Goal: Find contact information: Find contact information

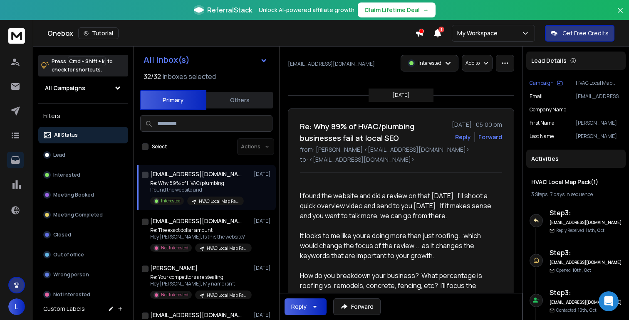
scroll to position [201, 0]
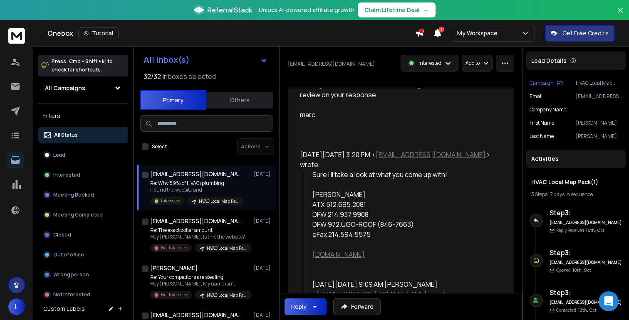
click at [269, 32] on div "Onebox Tutorial" at bounding box center [231, 33] width 368 height 12
click at [228, 186] on p "Re: Why 89% of HVAC/plumbing" at bounding box center [197, 183] width 94 height 7
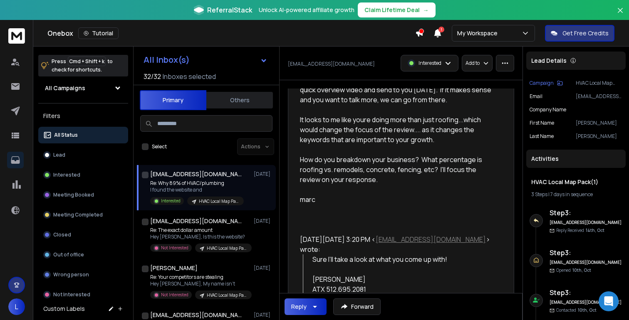
scroll to position [115, 0]
drag, startPoint x: 353, startPoint y: 281, endPoint x: 305, endPoint y: 280, distance: 47.8
copy div "[PERSON_NAME]"
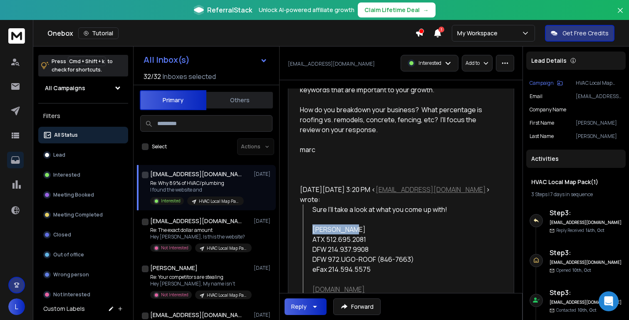
scroll to position [167, 0]
drag, startPoint x: 368, startPoint y: 239, endPoint x: 325, endPoint y: 239, distance: 42.8
click at [325, 239] on div "[PERSON_NAME] ATX 512.695.2081 DFW 214.937.9908 DFW 972.UGO-ROOF (846-7663) eFa…" at bounding box center [403, 259] width 183 height 70
copy div "512.695.2081"
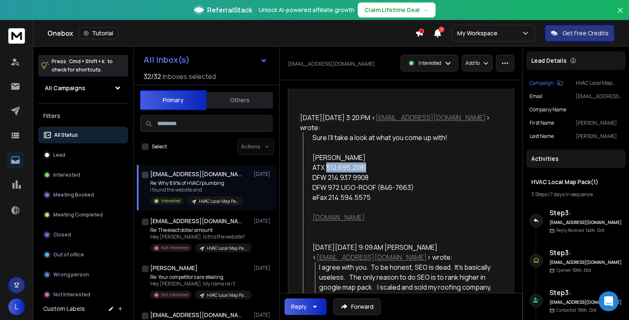
scroll to position [251, 0]
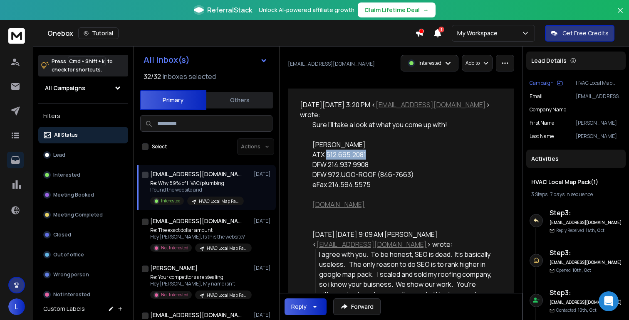
click at [365, 205] on link "[DOMAIN_NAME]" at bounding box center [338, 204] width 52 height 9
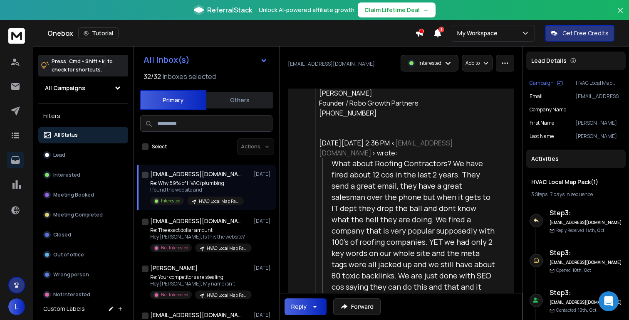
scroll to position [613, 0]
